Goal: Navigation & Orientation: Find specific page/section

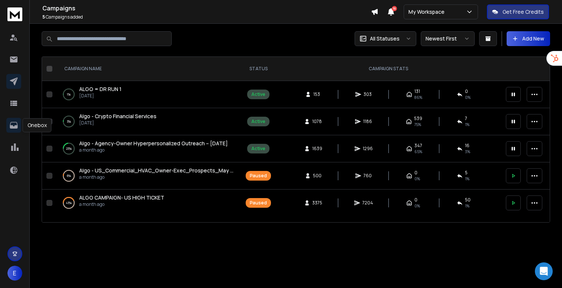
click at [15, 128] on icon at bounding box center [14, 125] width 8 height 7
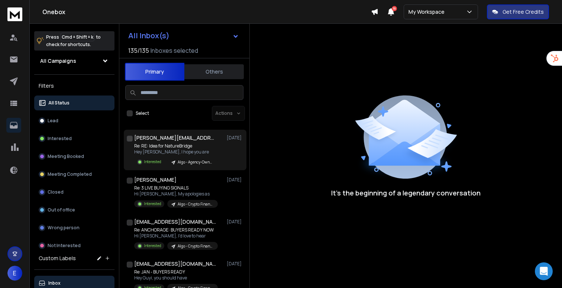
click at [179, 147] on p "Re: RE: Idea for NatureBridge" at bounding box center [176, 146] width 84 height 6
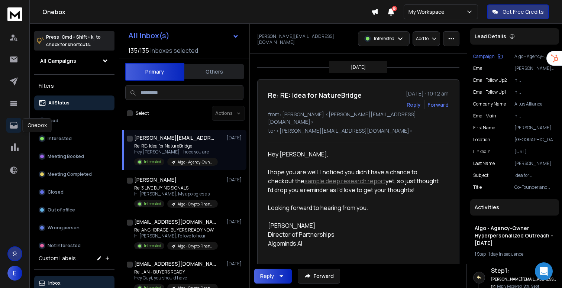
click at [11, 127] on icon at bounding box center [14, 125] width 8 height 7
click at [13, 144] on icon at bounding box center [14, 147] width 11 height 11
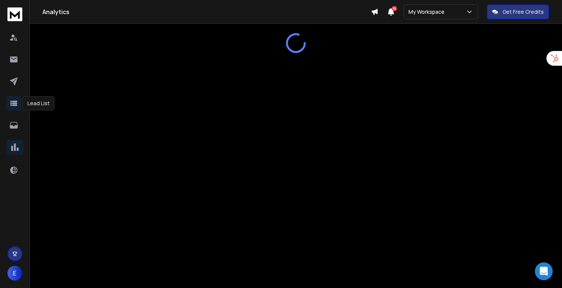
click at [12, 103] on icon at bounding box center [13, 103] width 7 height 5
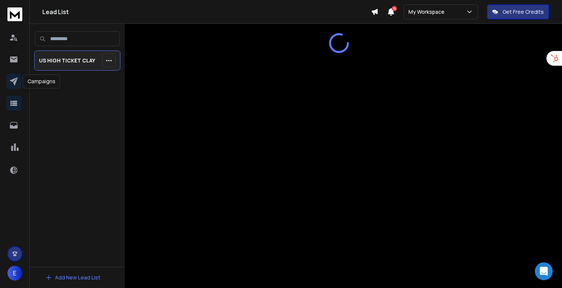
click at [13, 78] on icon at bounding box center [13, 81] width 9 height 9
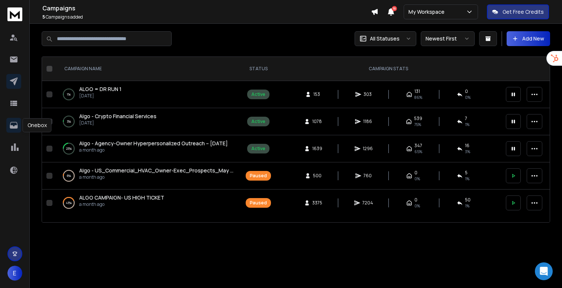
click at [14, 131] on link at bounding box center [13, 125] width 15 height 15
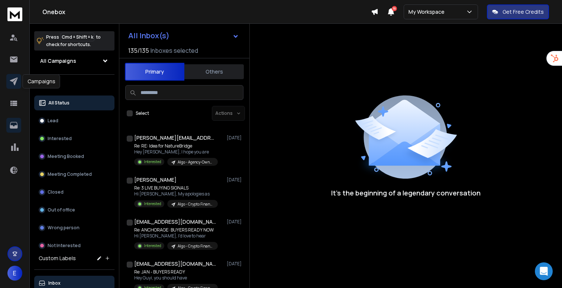
click at [16, 86] on icon at bounding box center [13, 81] width 9 height 9
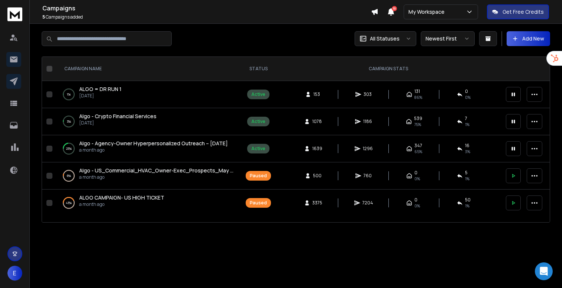
click at [7, 67] on link at bounding box center [13, 59] width 15 height 15
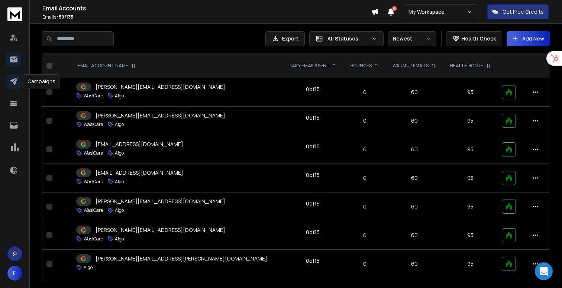
click at [16, 82] on icon at bounding box center [13, 81] width 9 height 9
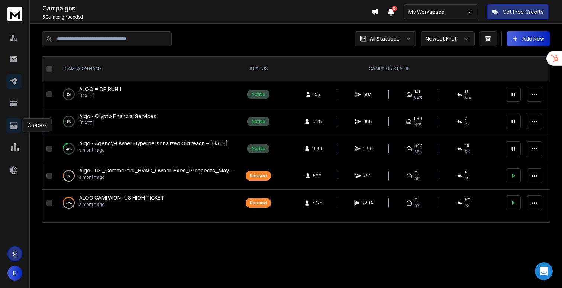
click at [18, 119] on link at bounding box center [13, 125] width 15 height 15
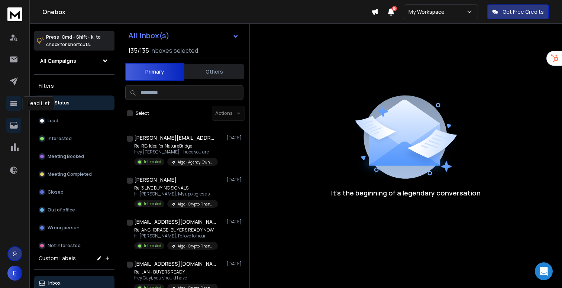
click at [14, 97] on link at bounding box center [13, 103] width 15 height 15
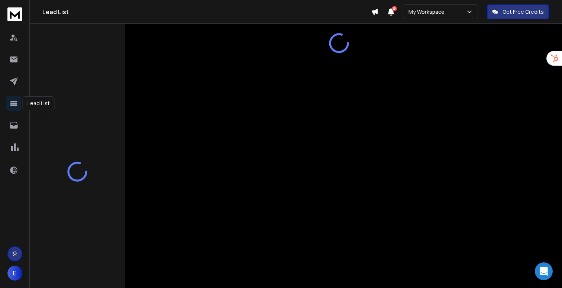
click at [14, 91] on div at bounding box center [14, 82] width 17 height 17
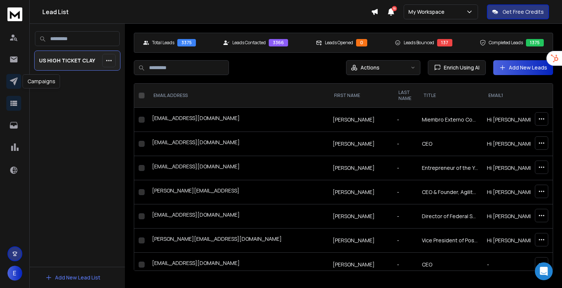
click at [14, 82] on icon at bounding box center [14, 81] width 8 height 8
